Goal: Task Accomplishment & Management: Use online tool/utility

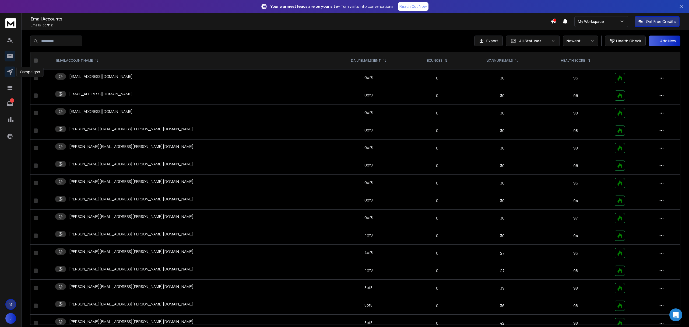
click at [12, 73] on icon at bounding box center [10, 72] width 6 height 6
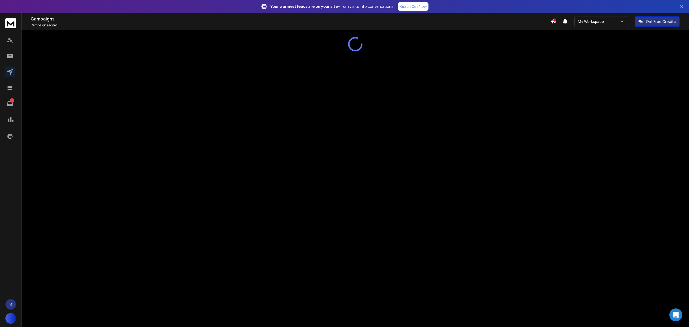
click at [241, 21] on h1 "Campaigns" at bounding box center [291, 19] width 520 height 6
drag, startPoint x: 153, startPoint y: 24, endPoint x: 93, endPoint y: 18, distance: 60.6
click at [148, 23] on p "Campaigns added" at bounding box center [291, 25] width 520 height 4
click at [12, 71] on icon at bounding box center [10, 72] width 6 height 6
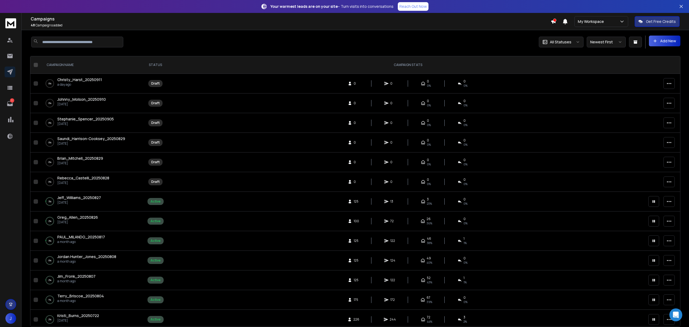
click at [202, 44] on div at bounding box center [192, 42] width 325 height 13
click at [663, 41] on button "Add New" at bounding box center [664, 41] width 31 height 11
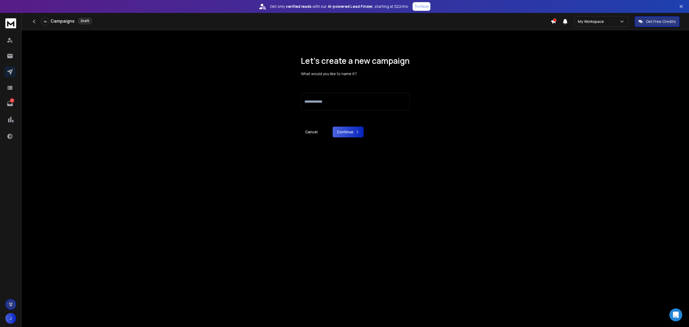
click at [332, 100] on input at bounding box center [355, 102] width 109 height 18
paste input "**********"
type input "**********"
click at [352, 133] on button "Continue" at bounding box center [348, 131] width 31 height 11
